Goal: Information Seeking & Learning: Check status

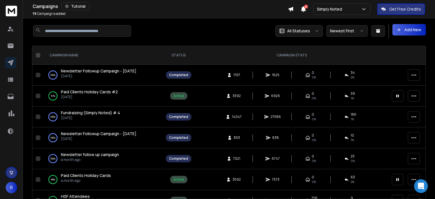
scroll to position [30, 0]
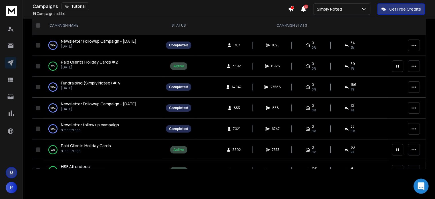
click at [421, 192] on div "Open Intercom Messenger" at bounding box center [421, 186] width 15 height 15
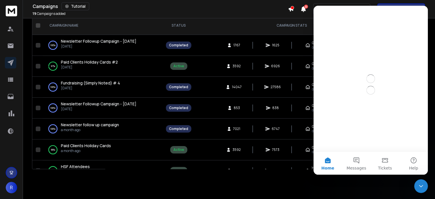
scroll to position [0, 0]
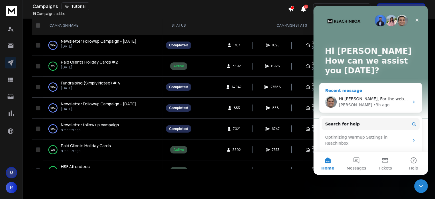
click at [378, 103] on div "[PERSON_NAME] • 3h ago" at bounding box center [374, 105] width 70 height 6
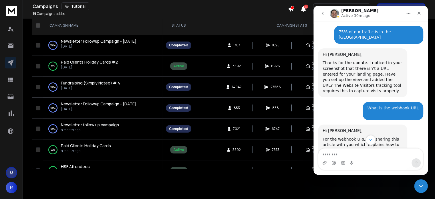
scroll to position [614, 0]
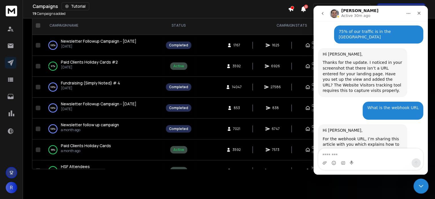
drag, startPoint x: 422, startPoint y: 184, endPoint x: 425, endPoint y: 182, distance: 3.5
click at [424, 183] on div "Close Intercom Messenger" at bounding box center [420, 185] width 14 height 14
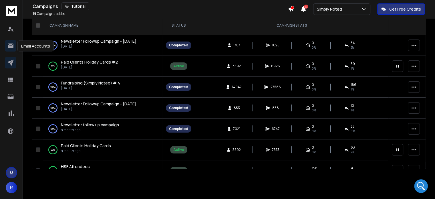
click at [14, 49] on link at bounding box center [10, 45] width 11 height 11
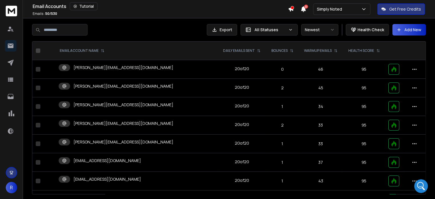
click at [118, 66] on p "[PERSON_NAME][EMAIL_ADDRESS][DOMAIN_NAME]" at bounding box center [124, 68] width 100 height 6
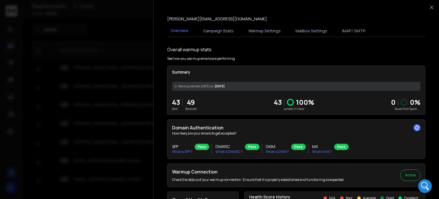
click at [257, 30] on button "Warmup Settings" at bounding box center [264, 31] width 39 height 13
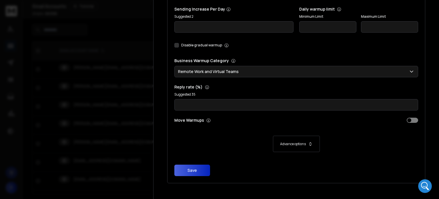
click at [58, 106] on div at bounding box center [219, 99] width 439 height 199
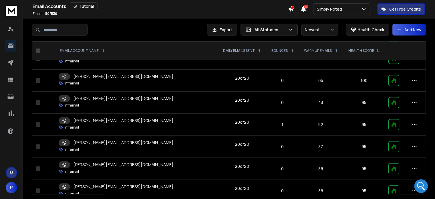
scroll to position [658, 0]
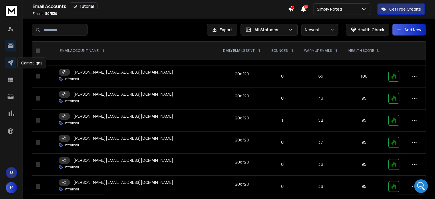
click at [9, 64] on icon at bounding box center [10, 62] width 7 height 7
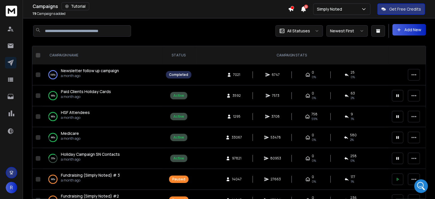
scroll to position [114, 0]
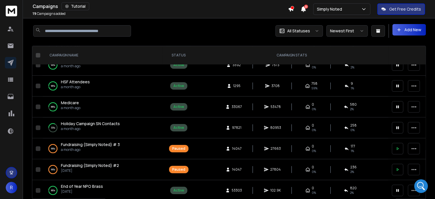
click at [101, 114] on td "88 % Medicare a month ago" at bounding box center [103, 106] width 120 height 21
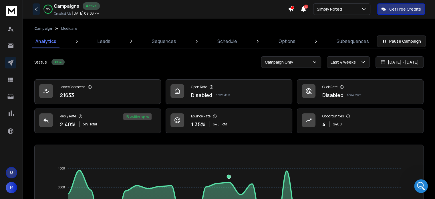
click at [37, 10] on icon at bounding box center [36, 9] width 5 height 5
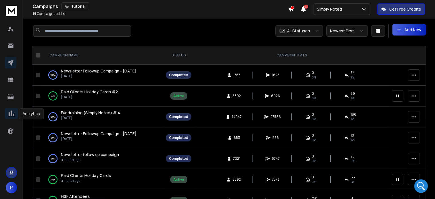
click at [10, 116] on icon at bounding box center [11, 113] width 9 height 9
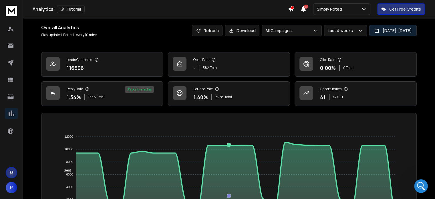
click at [369, 32] on button "[DATE] - [DATE]" at bounding box center [392, 30] width 47 height 11
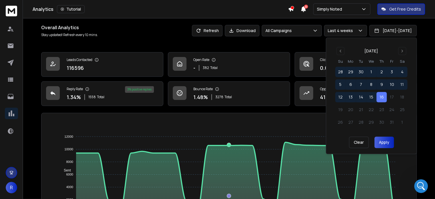
click at [350, 98] on button "13" at bounding box center [351, 97] width 10 height 10
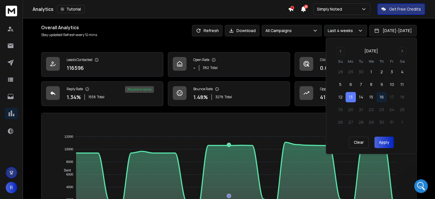
click at [383, 98] on button "16" at bounding box center [381, 97] width 10 height 10
click at [385, 141] on button "Apply" at bounding box center [383, 141] width 19 height 11
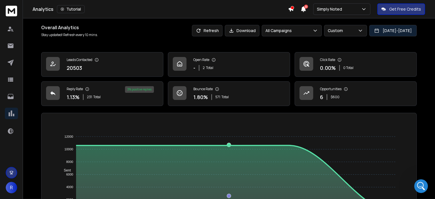
click at [370, 28] on button "[DATE] - [DATE]" at bounding box center [392, 30] width 47 height 11
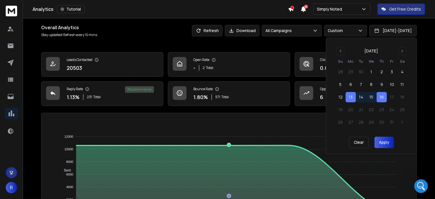
click at [371, 97] on button "15" at bounding box center [371, 97] width 10 height 10
click at [379, 98] on button "16" at bounding box center [381, 97] width 10 height 10
click at [383, 136] on div "[DATE] Su Mo Tu We Th Fr Sa 28 29 30 1 2 3 4 5 6 7 8 9 10 11 12 13 14 15 16 17 …" at bounding box center [371, 96] width 90 height 116
click at [388, 142] on button "Apply" at bounding box center [383, 141] width 19 height 11
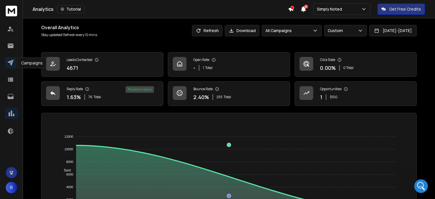
click at [9, 62] on icon at bounding box center [10, 63] width 6 height 6
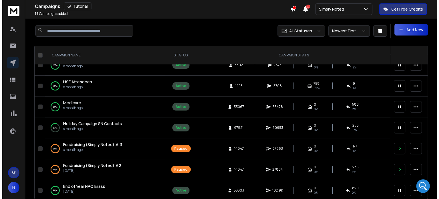
scroll to position [114, 0]
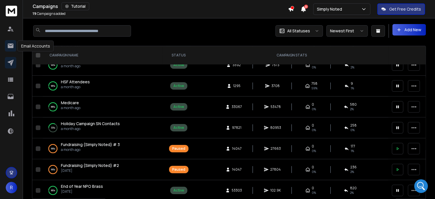
click at [7, 49] on link at bounding box center [10, 45] width 11 height 11
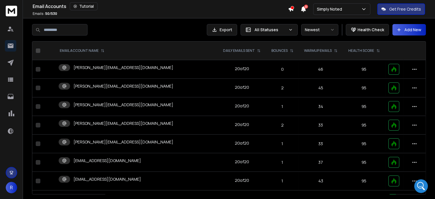
click at [143, 71] on div "[PERSON_NAME][EMAIL_ADDRESS][DOMAIN_NAME]" at bounding box center [137, 67] width 156 height 7
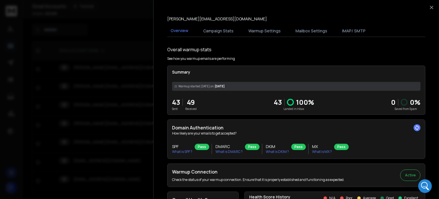
click at [315, 31] on button "Mailbox Settings" at bounding box center [311, 31] width 39 height 13
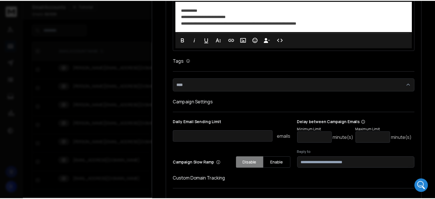
scroll to position [71, 0]
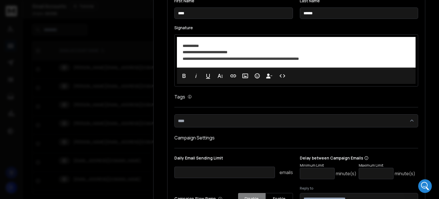
click at [240, 53] on div "**********" at bounding box center [296, 52] width 226 height 19
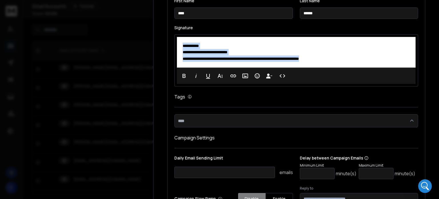
copy div "**********"
click at [137, 73] on div at bounding box center [219, 99] width 439 height 199
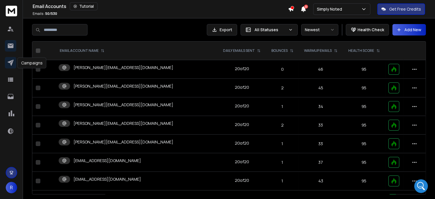
click at [15, 60] on link at bounding box center [10, 62] width 11 height 11
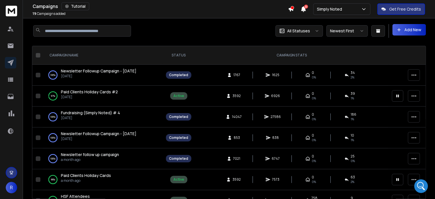
click at [94, 87] on td "97 % Paid Clients Holiday Cards #2 [DATE]" at bounding box center [103, 96] width 120 height 21
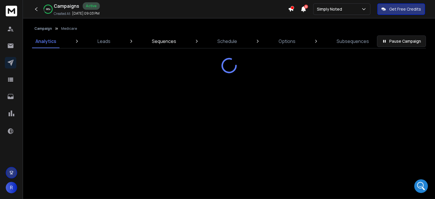
click at [160, 47] on link "Sequences" at bounding box center [163, 41] width 31 height 14
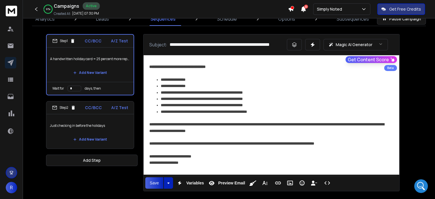
scroll to position [123, 0]
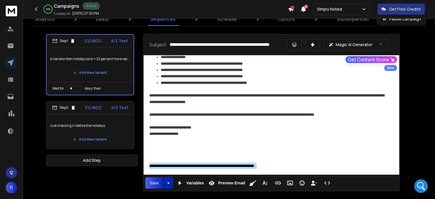
copy div "**********"
drag, startPoint x: 293, startPoint y: 167, endPoint x: 142, endPoint y: 169, distance: 150.8
click at [142, 169] on div "**********" at bounding box center [229, 112] width 366 height 157
